Goal: Task Accomplishment & Management: Manage account settings

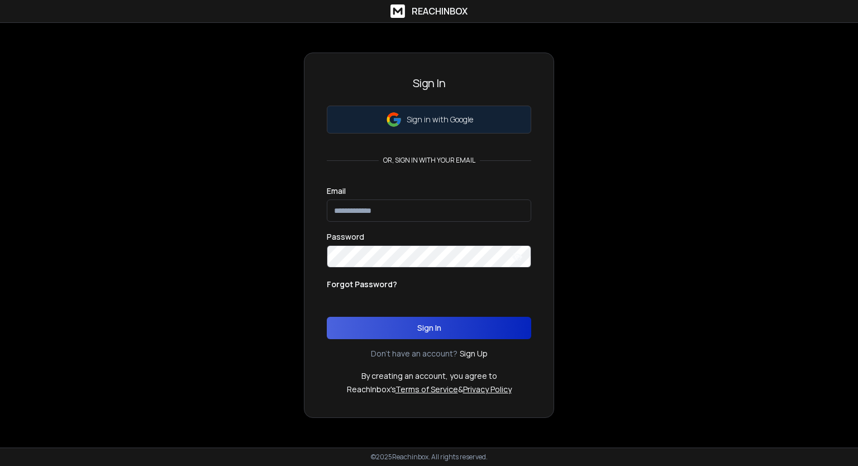
click at [448, 126] on button "Sign in with Google" at bounding box center [429, 120] width 205 height 28
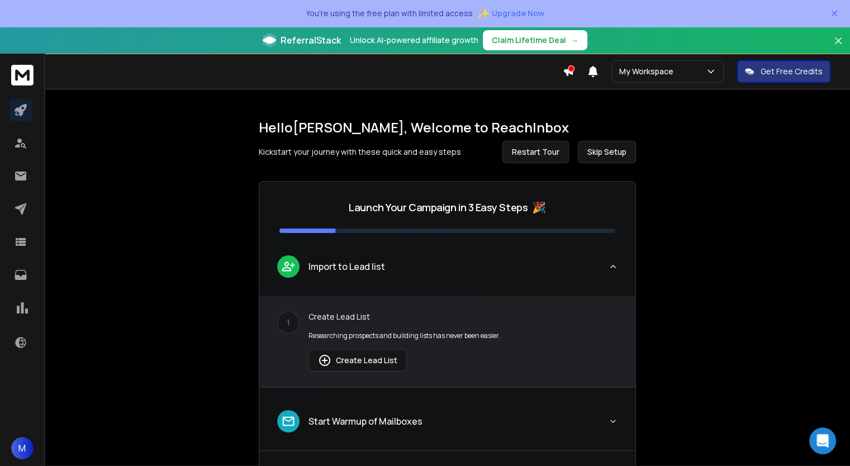
click at [224, 238] on div "Hello [PERSON_NAME] , Welcome to ReachInbox Kickstart your journey with these q…" at bounding box center [448, 316] width 770 height 431
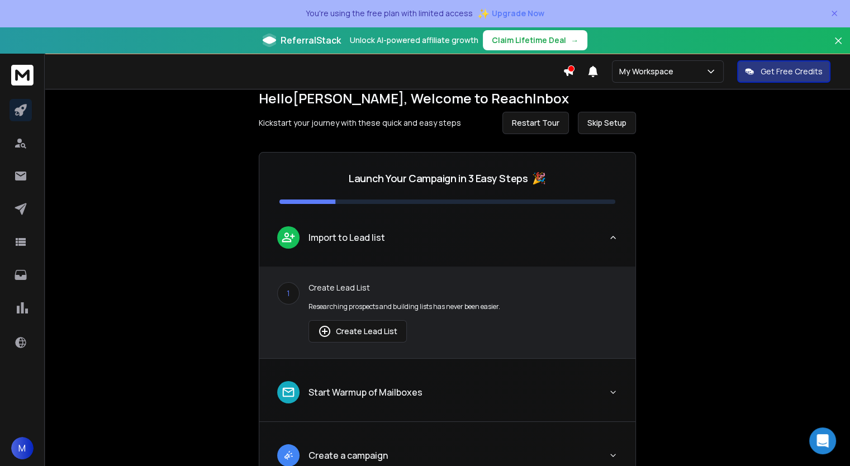
scroll to position [77, 0]
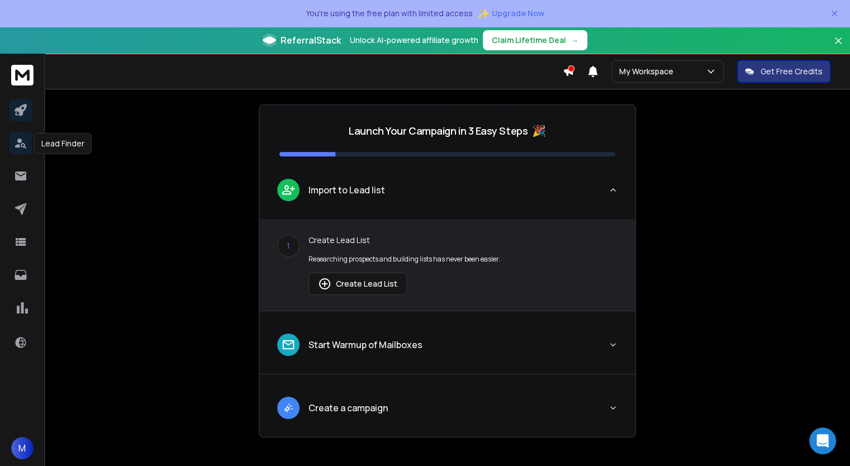
click at [18, 148] on icon at bounding box center [20, 146] width 11 height 6
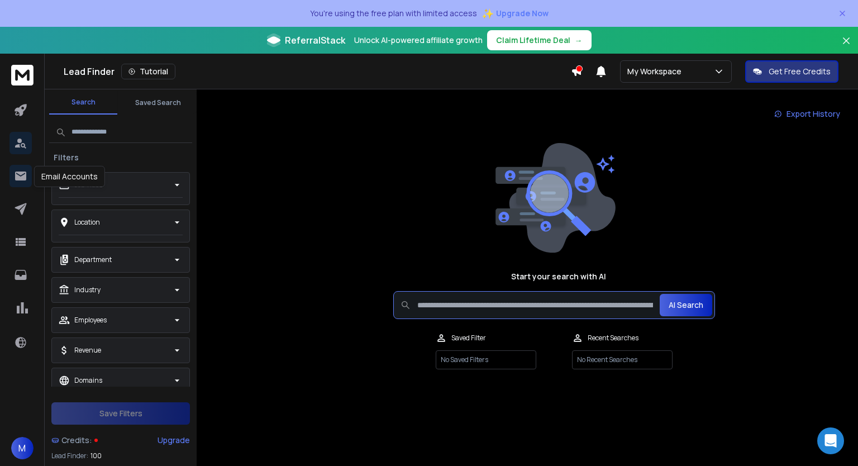
click at [17, 184] on link at bounding box center [21, 176] width 22 height 22
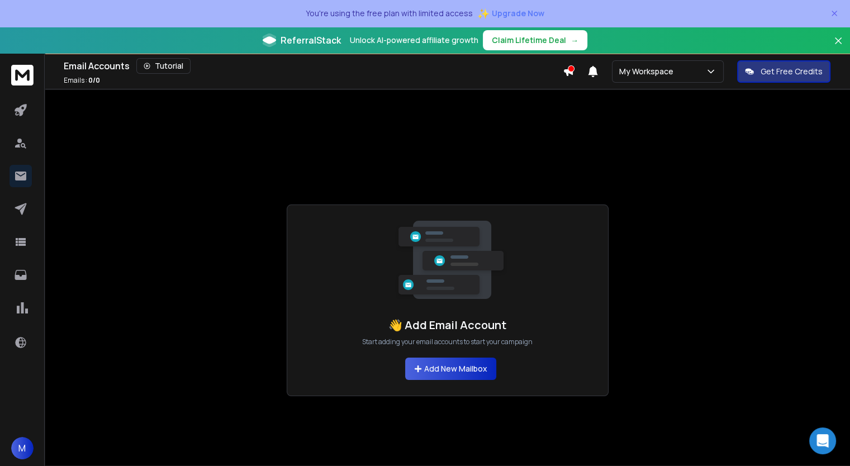
click at [23, 222] on div at bounding box center [23, 211] width 26 height 26
click at [23, 219] on link at bounding box center [21, 209] width 22 height 22
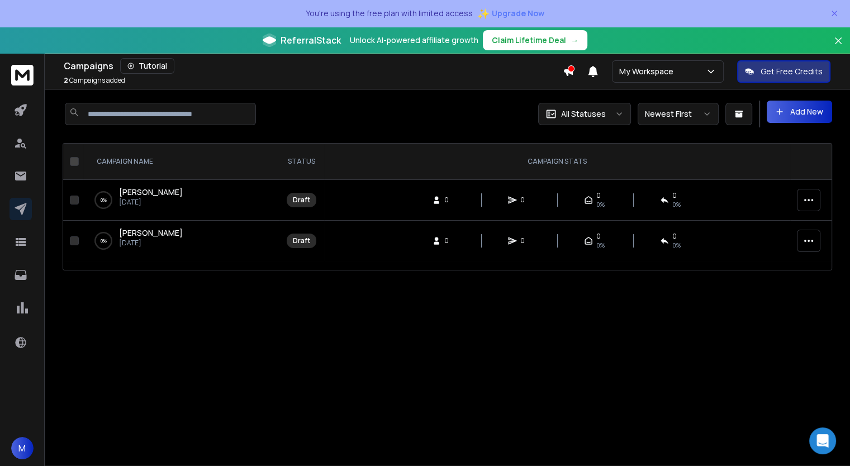
click at [380, 197] on div "0 0 0 0% 0 0%" at bounding box center [557, 200] width 453 height 18
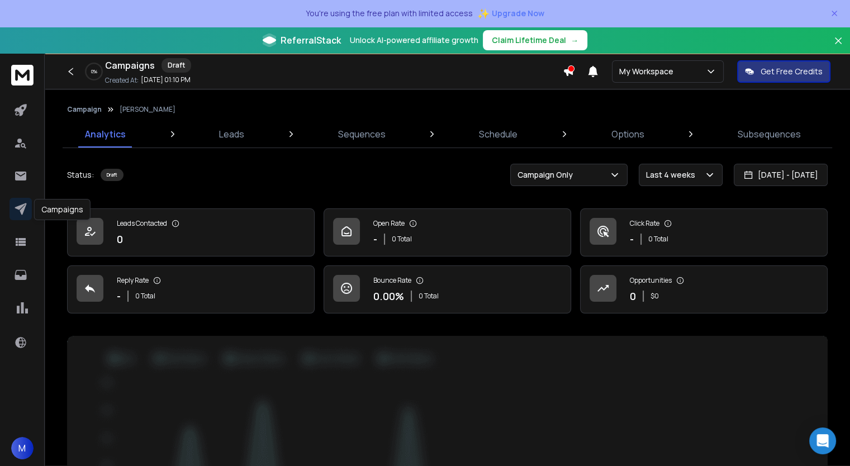
click at [18, 206] on icon at bounding box center [21, 209] width 12 height 12
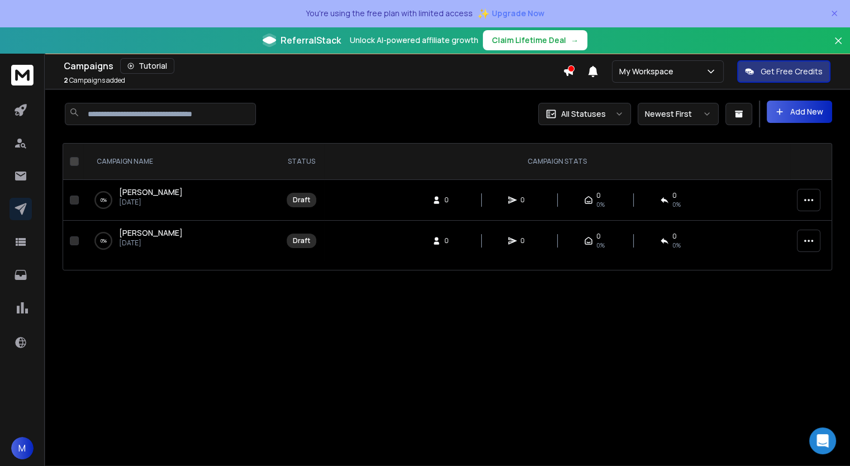
click at [818, 116] on button "Add New" at bounding box center [799, 112] width 65 height 22
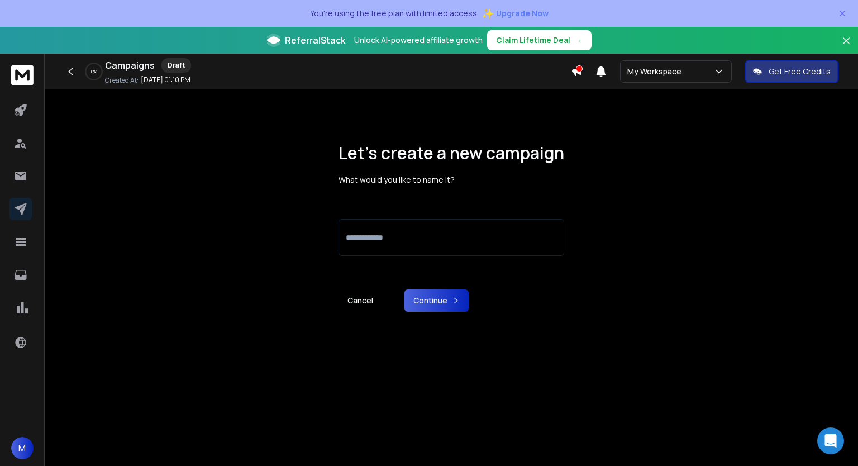
click at [398, 237] on input at bounding box center [452, 237] width 226 height 37
type input "**********"
click at [412, 300] on button "Continue" at bounding box center [437, 300] width 64 height 22
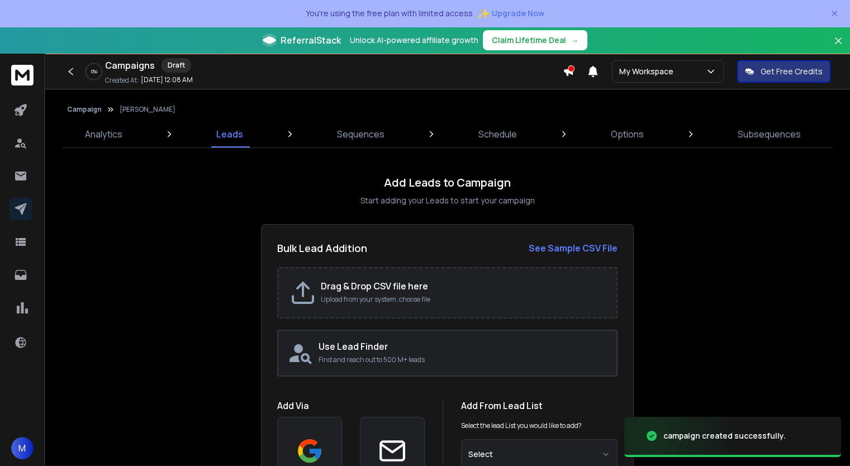
click at [349, 220] on div "Add Leads to Campaign Start adding your Leads to start your campaign Bulk Lead …" at bounding box center [447, 347] width 373 height 344
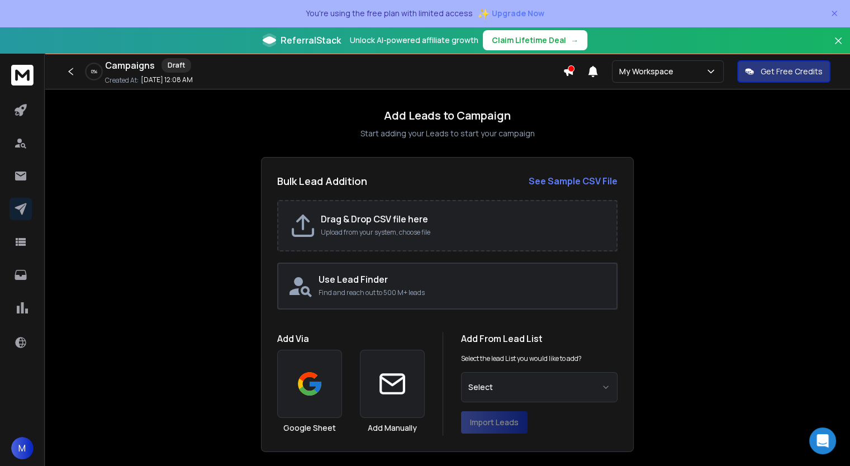
scroll to position [45, 0]
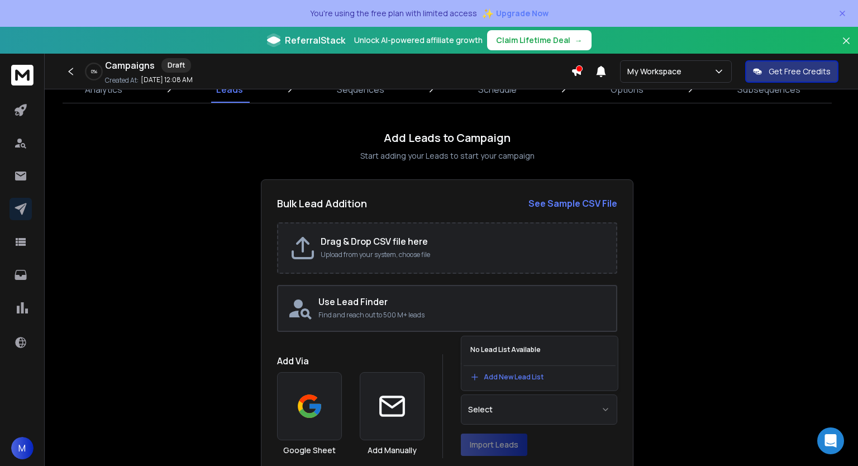
click at [483, 396] on button "Select" at bounding box center [539, 410] width 156 height 30
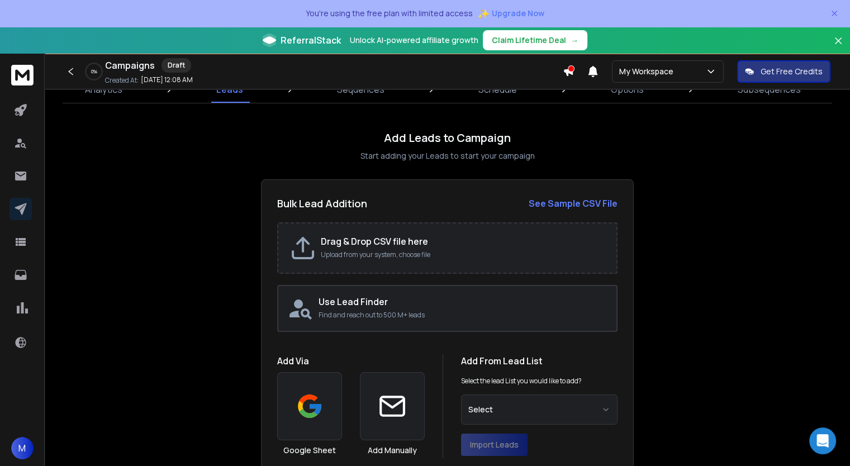
click at [663, 276] on div "Add Leads to Campaign Start adding your Leads to start your campaign Bulk Lead …" at bounding box center [447, 296] width 761 height 355
click at [341, 94] on p "Sequences" at bounding box center [361, 89] width 48 height 13
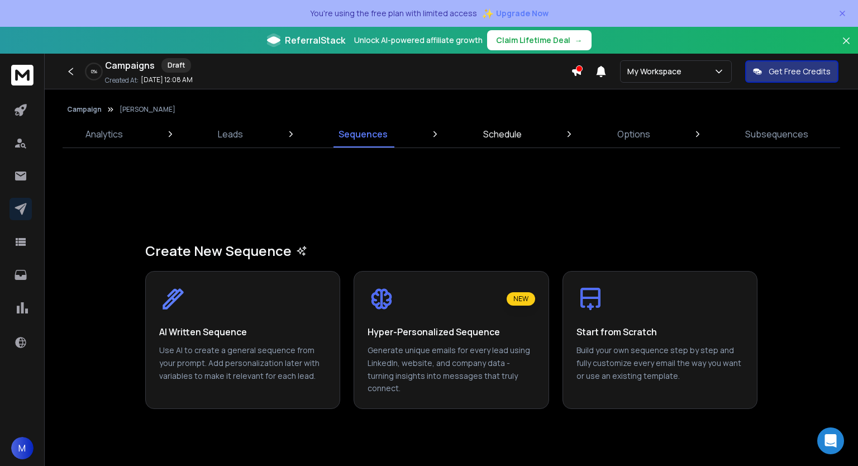
click at [481, 137] on link "Schedule" at bounding box center [503, 134] width 52 height 27
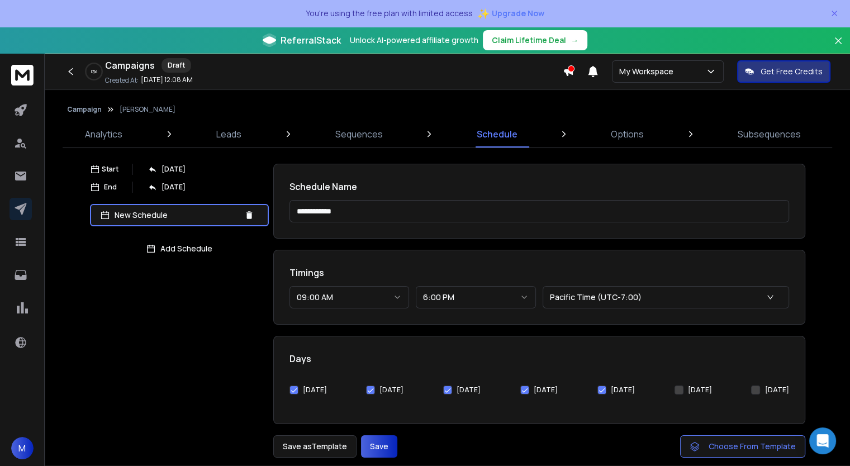
click at [604, 135] on div "Analytics Leads Sequences Schedule Options Subsequences" at bounding box center [443, 134] width 761 height 27
click at [618, 132] on p "Options" at bounding box center [627, 133] width 33 height 13
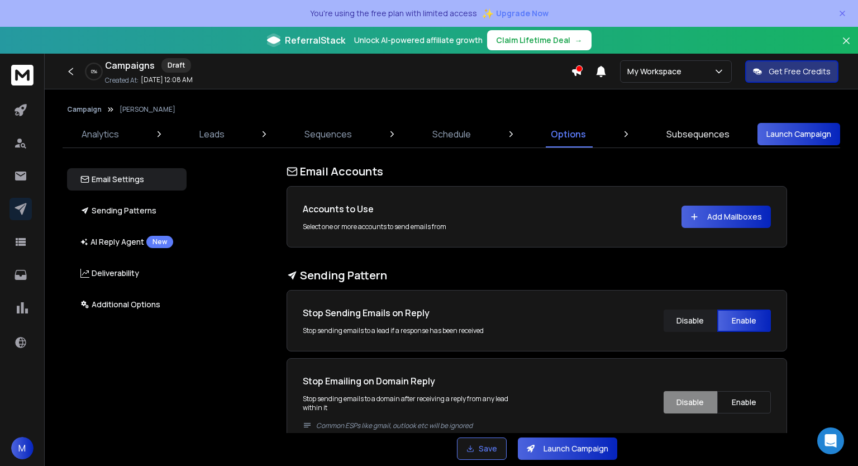
click at [690, 137] on p "Subsequences" at bounding box center [698, 133] width 63 height 13
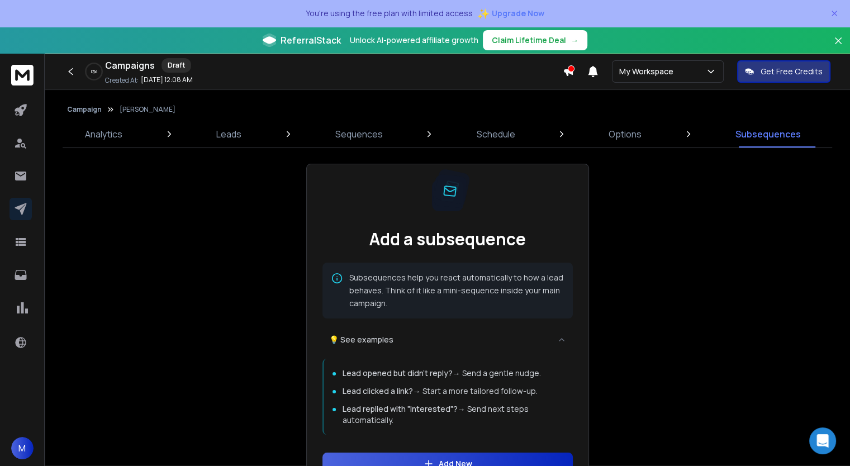
click at [140, 140] on div "Analytics Leads Sequences Schedule Options Subsequences" at bounding box center [443, 134] width 761 height 27
click at [115, 134] on p "Analytics" at bounding box center [103, 133] width 37 height 13
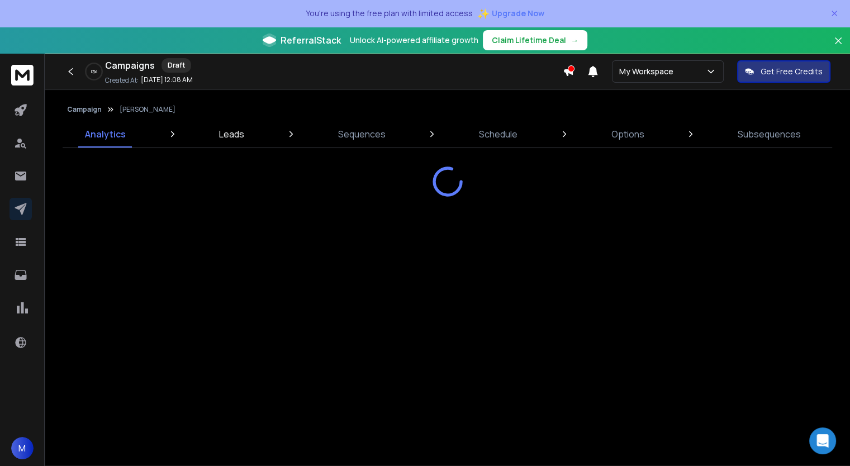
click at [221, 140] on p "Leads" at bounding box center [231, 133] width 25 height 13
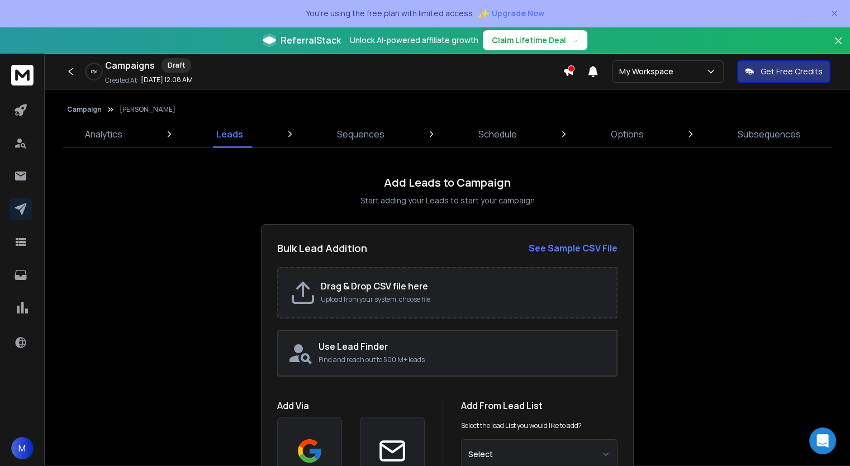
click at [326, 135] on div "Analytics Leads Sequences Schedule Options Subsequences" at bounding box center [443, 134] width 761 height 27
click at [360, 136] on p "Sequences" at bounding box center [361, 133] width 48 height 13
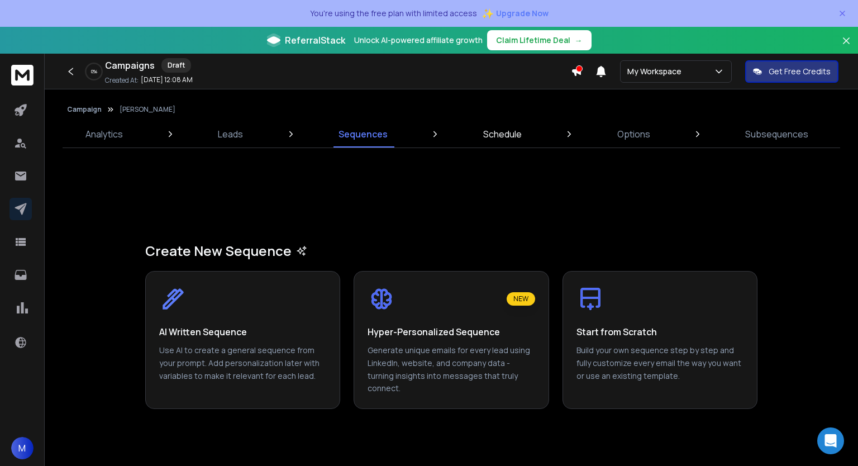
click at [484, 128] on p "Schedule" at bounding box center [502, 133] width 39 height 13
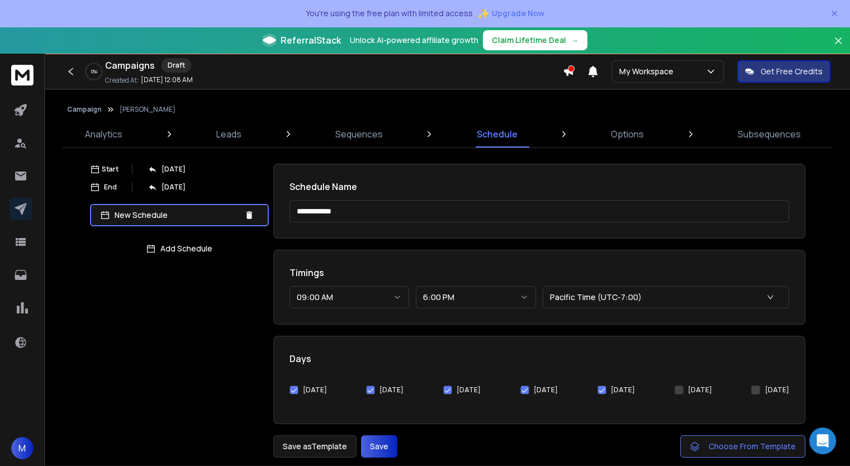
click at [518, 210] on input "**********" at bounding box center [539, 211] width 500 height 22
click at [232, 326] on div "**********" at bounding box center [447, 311] width 715 height 294
click at [785, 251] on div "Timings 09:00 AM ******** ******** ******** ******** ******** ******** ********…" at bounding box center [539, 287] width 532 height 75
click at [746, 445] on span "Choose From Template" at bounding box center [752, 446] width 87 height 11
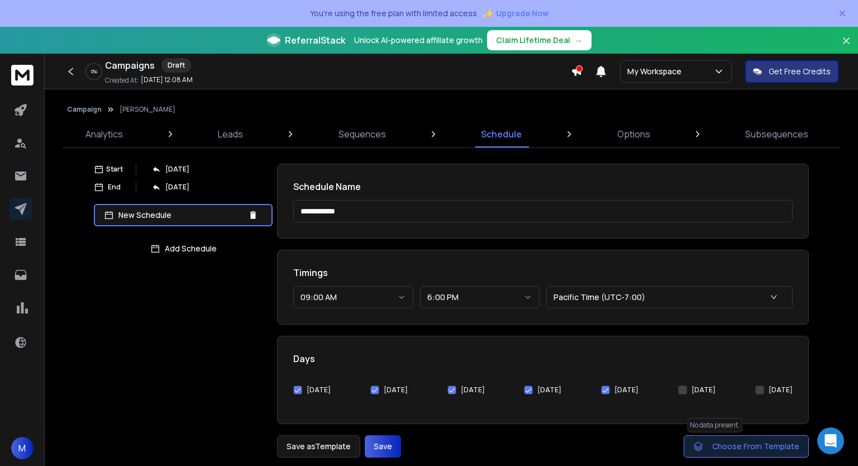
click at [713, 440] on button "Choose From Template" at bounding box center [746, 446] width 125 height 22
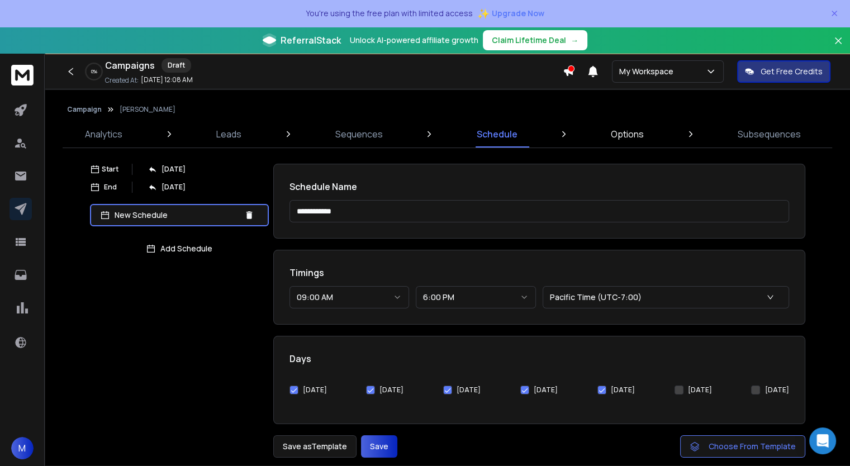
click at [614, 132] on p "Options" at bounding box center [627, 133] width 33 height 13
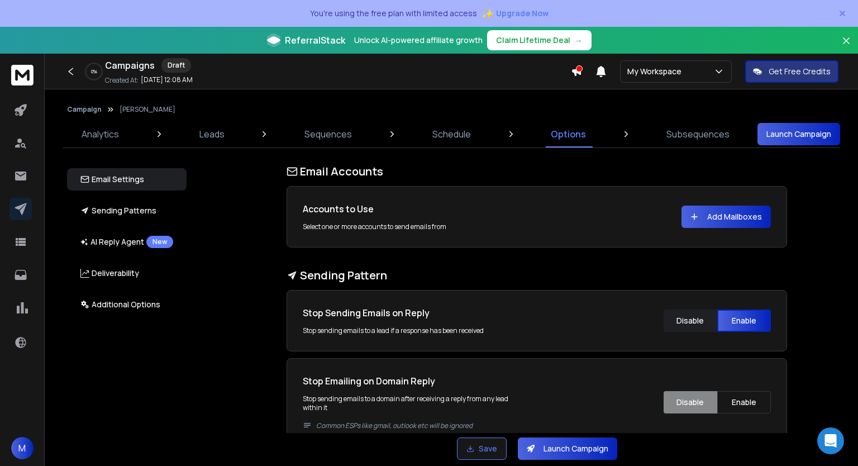
click at [803, 283] on div "Email Accounts Accounts to Use Select one or more accounts to send emails from …" at bounding box center [544, 298] width 678 height 269
click at [697, 143] on link "Subsequences" at bounding box center [698, 134] width 77 height 27
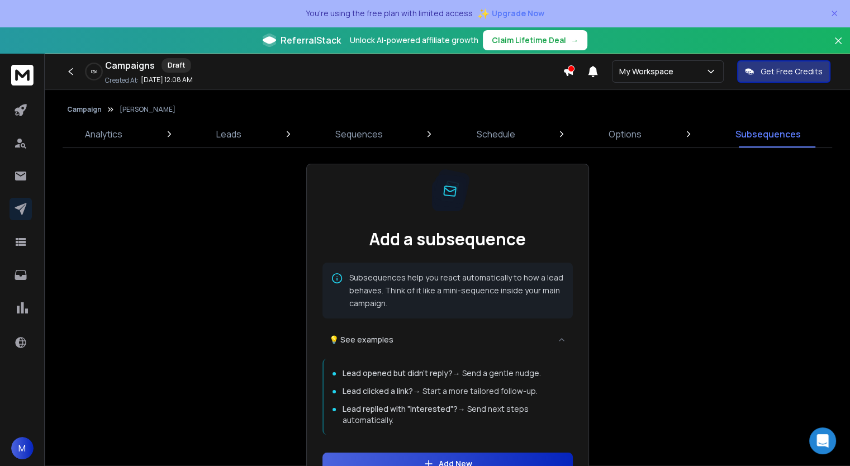
click at [416, 459] on button "Add New" at bounding box center [447, 464] width 250 height 22
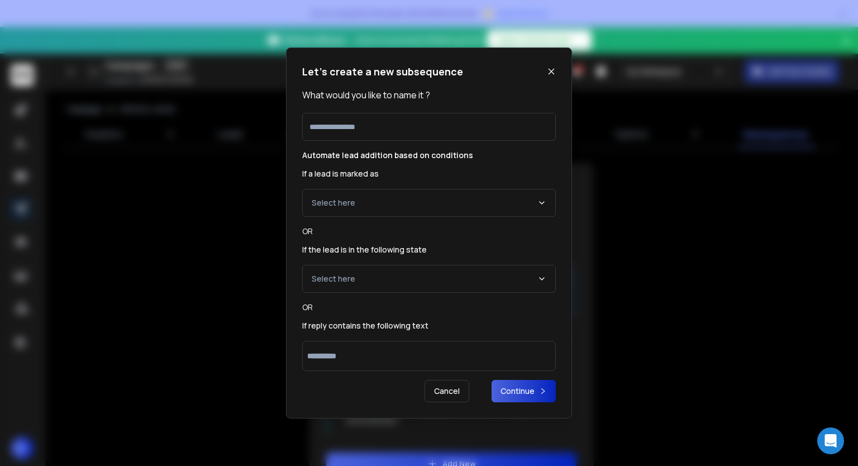
click at [414, 135] on input at bounding box center [429, 127] width 254 height 28
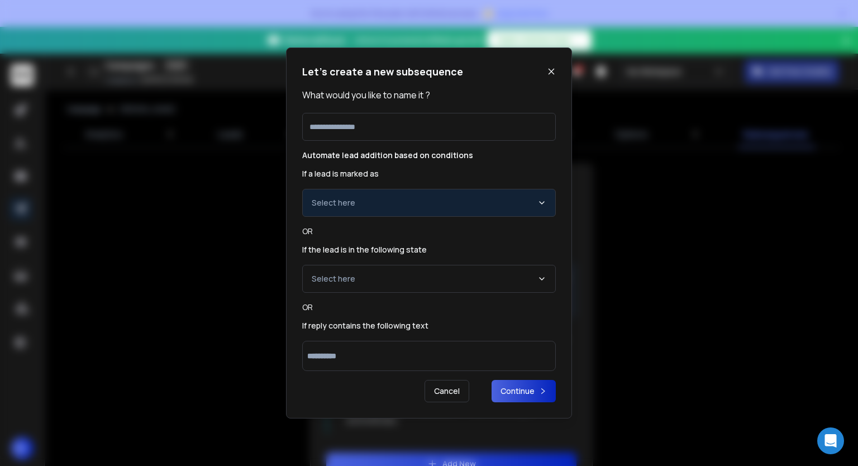
click at [329, 203] on p "Select here" at bounding box center [334, 202] width 44 height 11
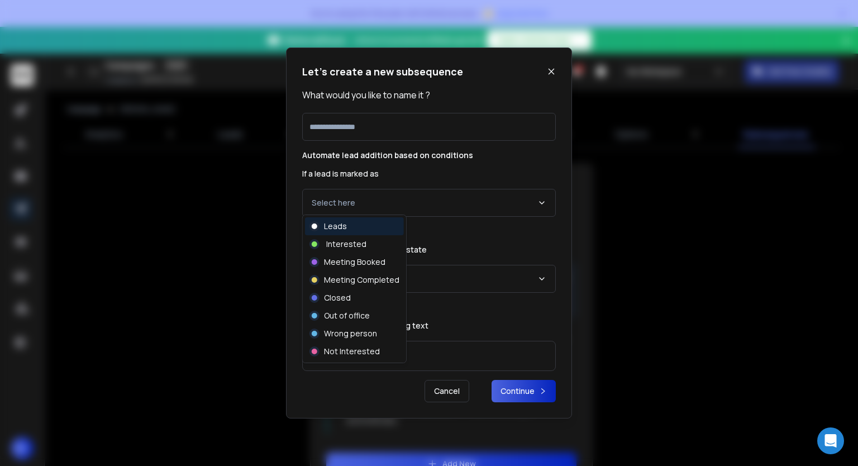
click at [500, 173] on label "If a lead is marked as" at bounding box center [429, 174] width 254 height 8
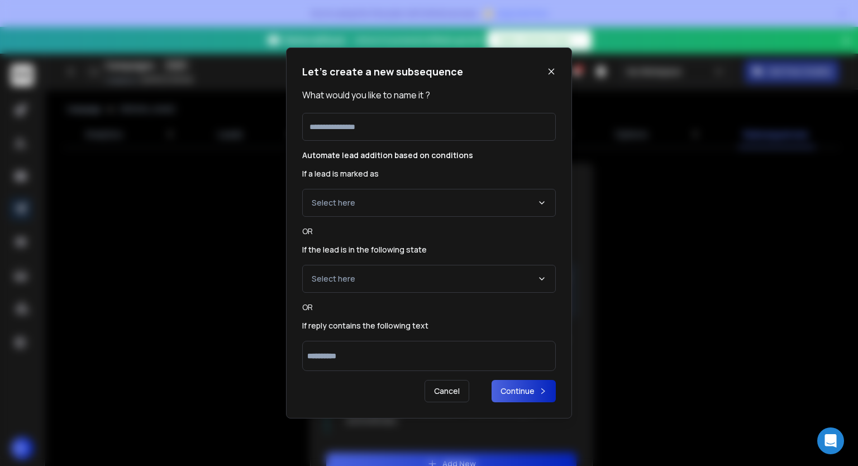
click at [547, 65] on div "Let’s create a new subsequence" at bounding box center [429, 72] width 254 height 16
click at [548, 67] on icon at bounding box center [551, 71] width 9 height 9
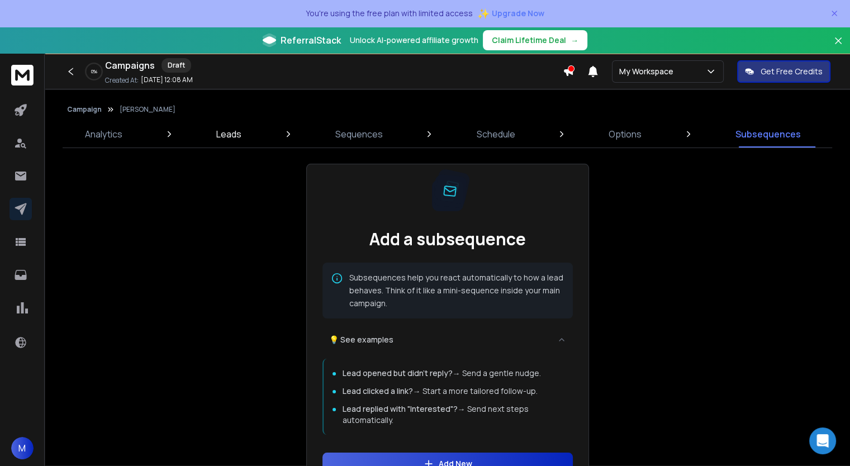
click at [246, 128] on link "Leads" at bounding box center [229, 134] width 39 height 27
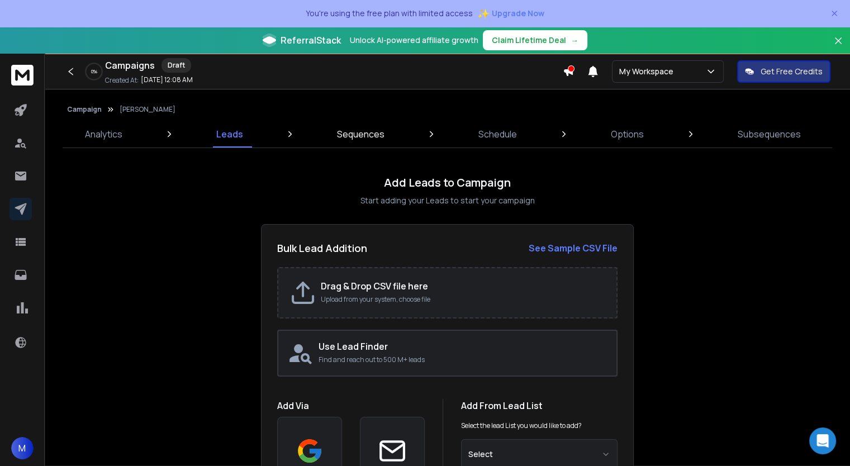
click at [347, 140] on p "Sequences" at bounding box center [361, 133] width 48 height 13
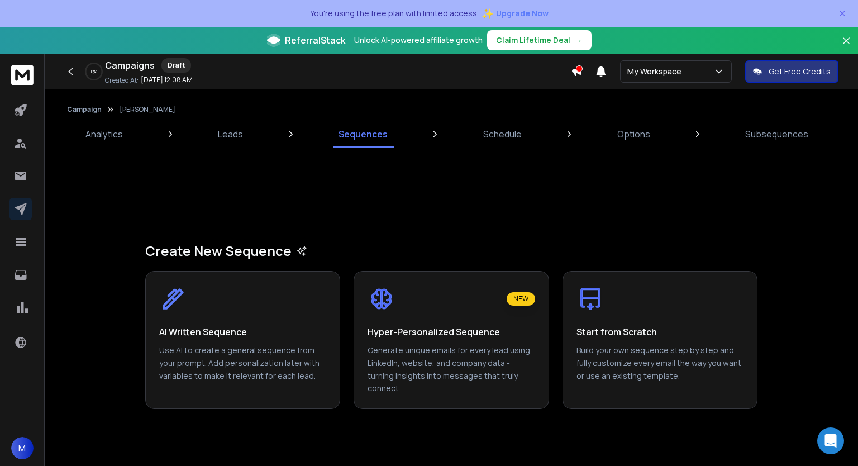
click at [652, 326] on h3 "Start from Scratch" at bounding box center [617, 331] width 80 height 11
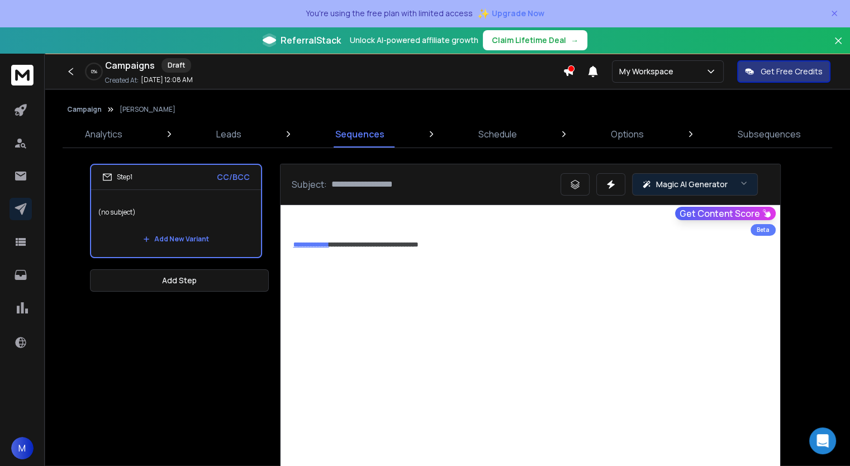
click at [710, 177] on button "Magic AI Generator" at bounding box center [695, 184] width 126 height 22
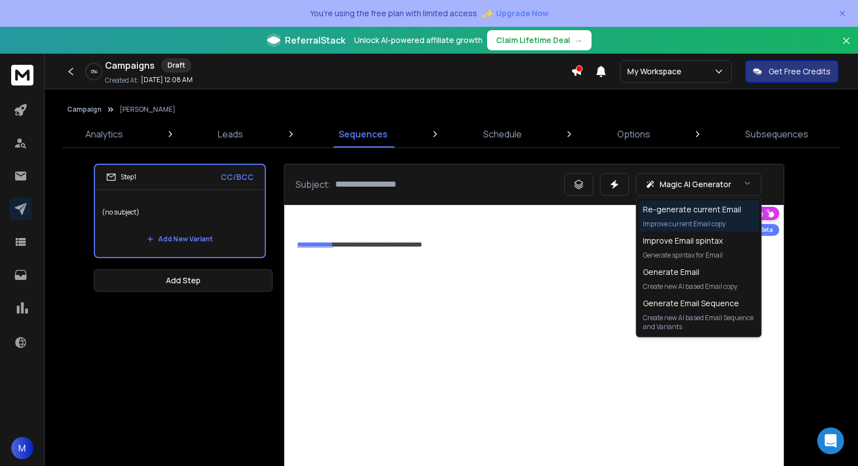
click at [690, 215] on h1 "Re-generate current Email" at bounding box center [692, 209] width 98 height 11
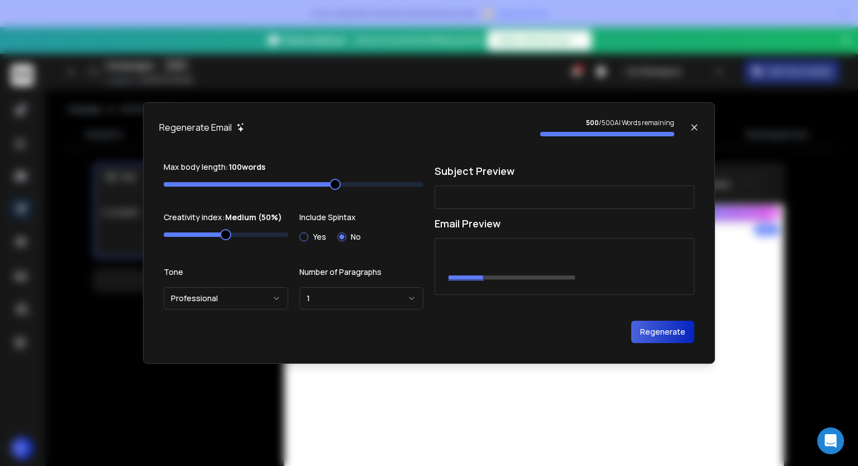
click at [693, 130] on icon at bounding box center [694, 127] width 9 height 9
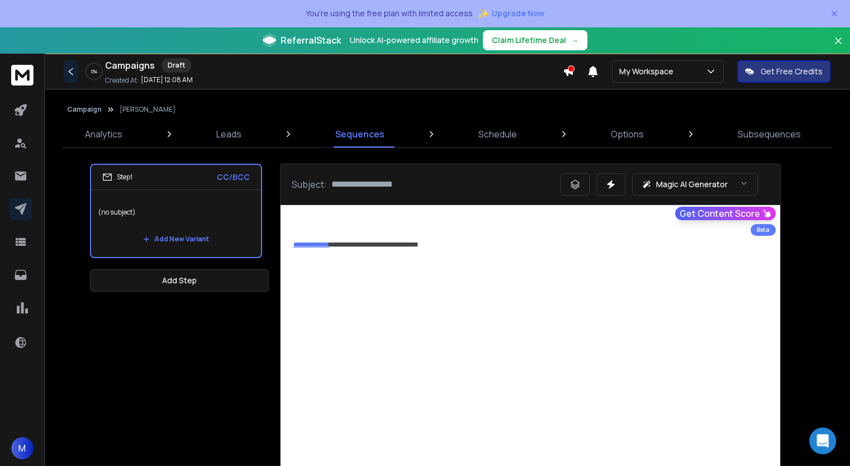
click at [64, 70] on button at bounding box center [71, 71] width 15 height 22
